Goal: Task Accomplishment & Management: Manage account settings

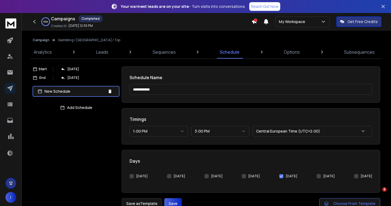
click at [12, 87] on icon at bounding box center [10, 88] width 7 height 7
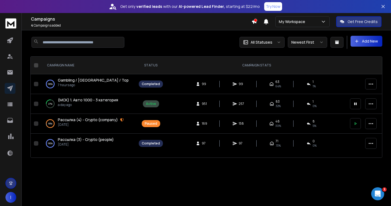
click at [185, 103] on div "951 257 83 32 % 1 0 %" at bounding box center [256, 104] width 174 height 9
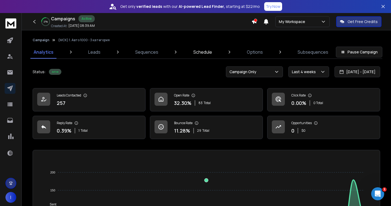
click at [205, 54] on p "Schedule" at bounding box center [202, 52] width 19 height 7
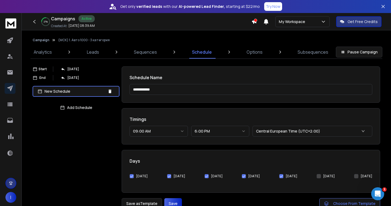
scroll to position [11, 0]
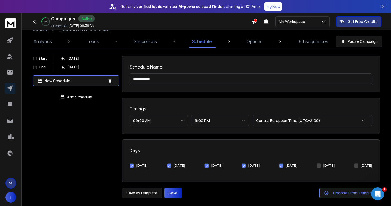
click at [319, 165] on button "[DATE]" at bounding box center [319, 166] width 4 height 4
click at [358, 167] on button "[DATE]" at bounding box center [356, 166] width 4 height 4
click at [171, 196] on button "Save" at bounding box center [173, 193] width 18 height 11
click at [13, 86] on icon at bounding box center [10, 88] width 7 height 7
